Goal: Navigation & Orientation: Find specific page/section

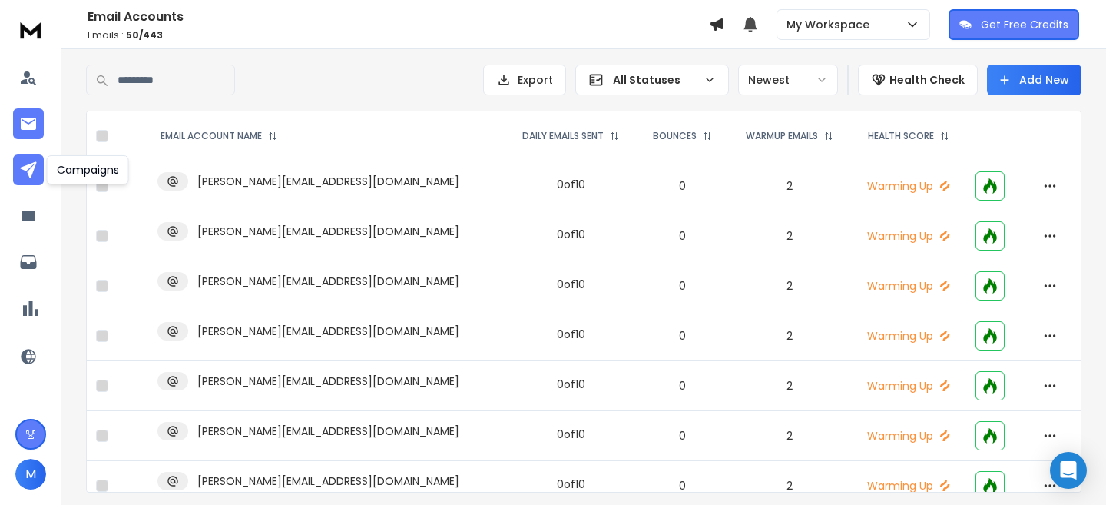
click at [19, 165] on icon at bounding box center [28, 170] width 18 height 18
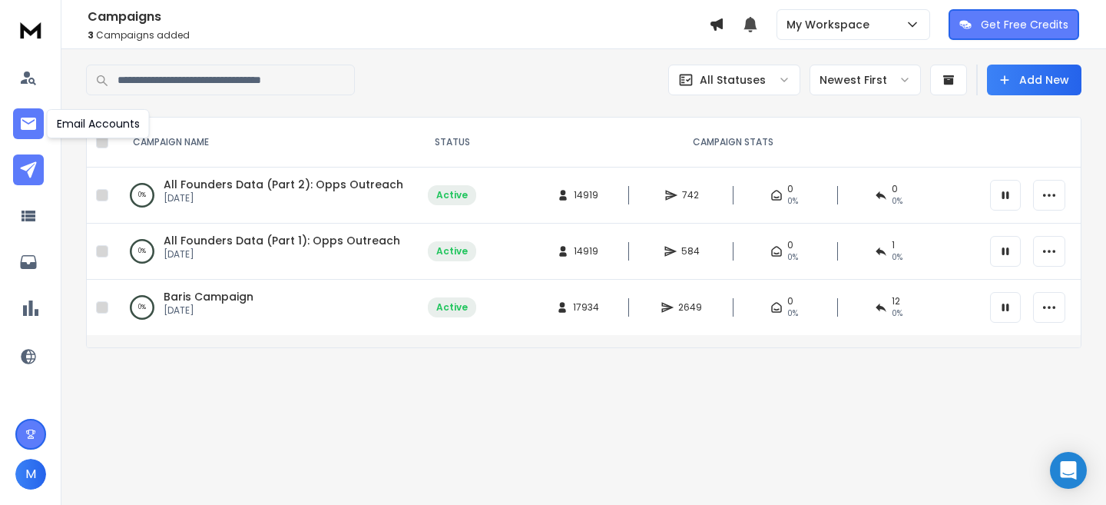
click at [30, 128] on icon at bounding box center [28, 124] width 15 height 12
